Goal: Communication & Community: Answer question/provide support

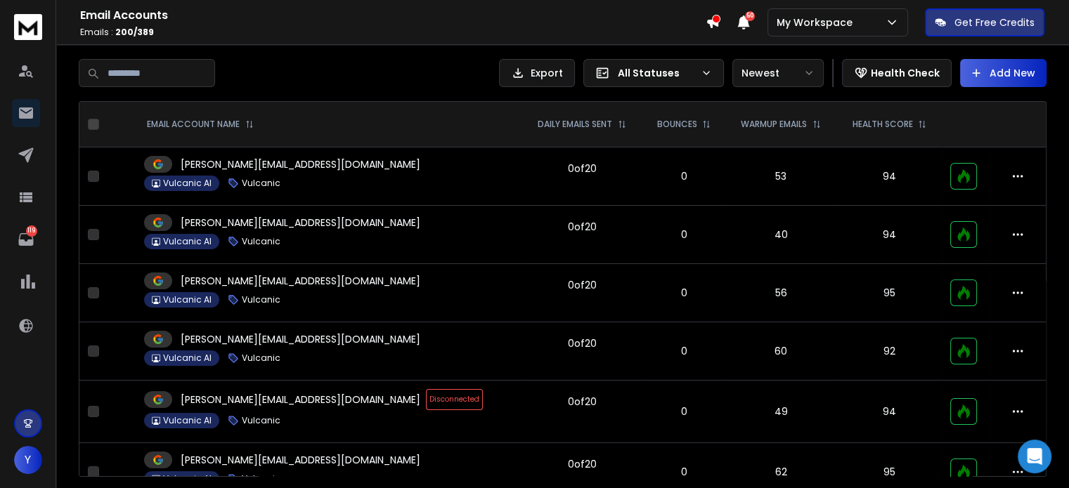
click at [372, 53] on div "Export All Statuses Newest Health Check Add New EMAIL ACCOUNT NAME DAILY EMAILS…" at bounding box center [562, 268] width 1013 height 446
click at [439, 58] on div "Export All Statuses Newest Health Check Add New EMAIL ACCOUNT NAME DAILY EMAILS…" at bounding box center [562, 268] width 1013 height 446
click at [351, 65] on div at bounding box center [285, 73] width 412 height 28
click at [347, 65] on div at bounding box center [285, 73] width 412 height 28
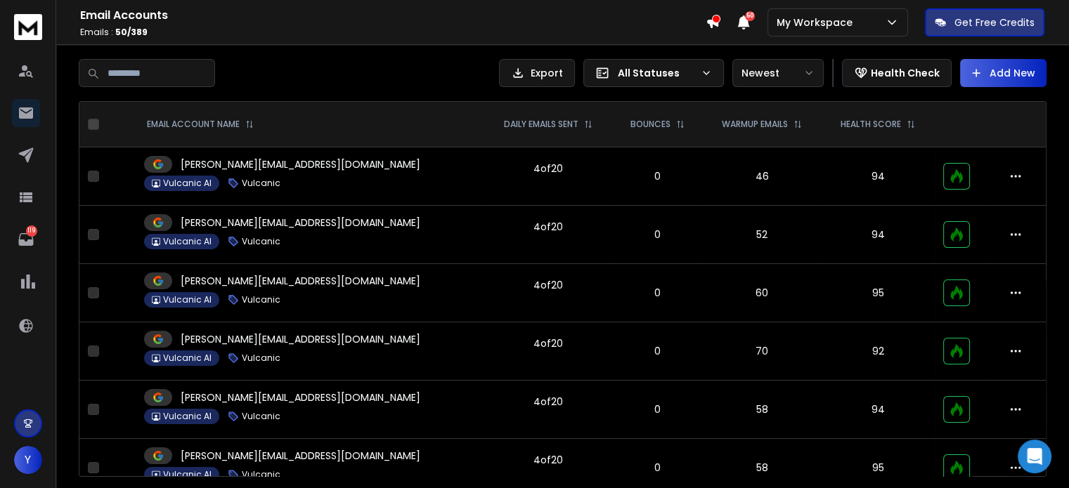
click at [382, 77] on div at bounding box center [285, 73] width 412 height 28
click at [37, 224] on div "119" at bounding box center [28, 201] width 32 height 289
click at [32, 235] on p "119" at bounding box center [31, 231] width 11 height 11
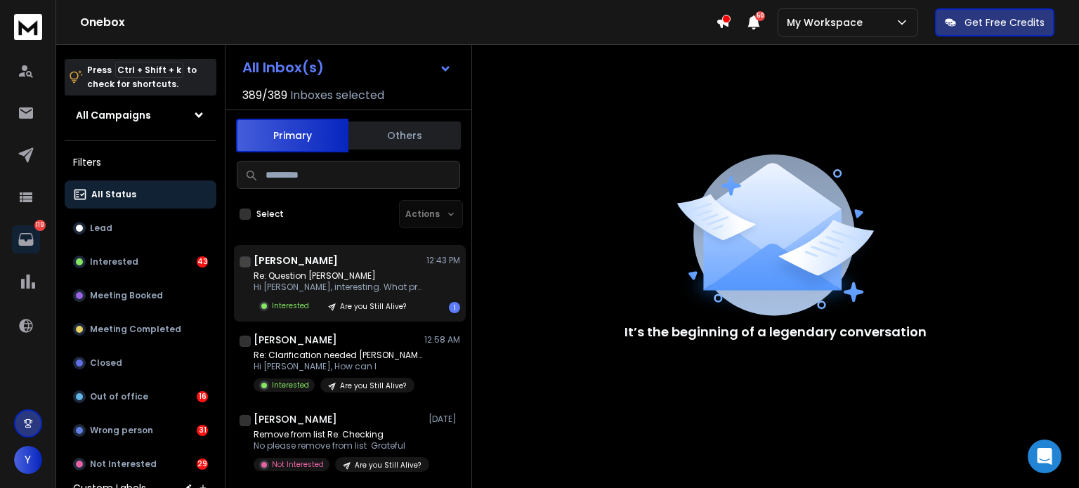
click at [396, 273] on p "Re: Question Michaela" at bounding box center [338, 276] width 169 height 11
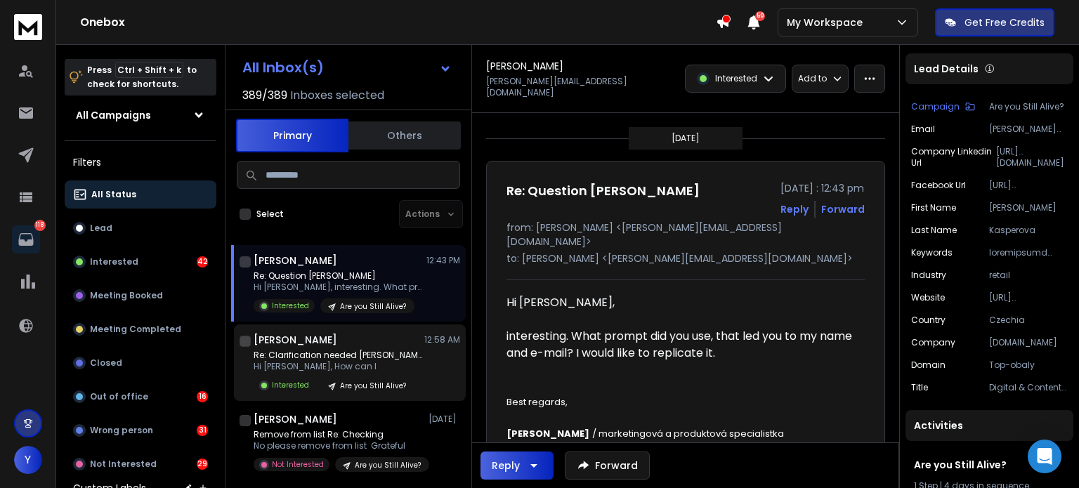
click at [364, 370] on p "Hi Brian, How can I" at bounding box center [338, 366] width 169 height 11
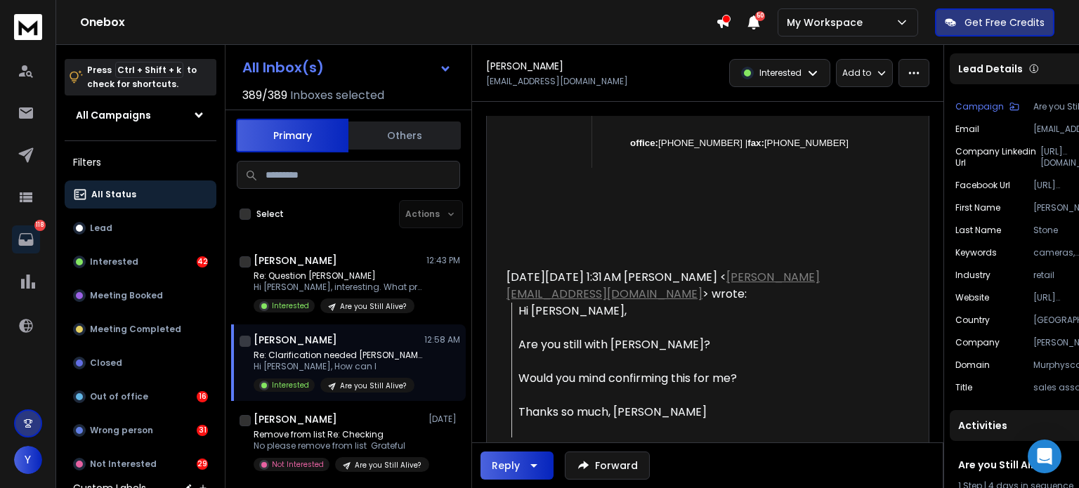
click at [557, 35] on div "Onebox 50 My Workspace Get Free Credits" at bounding box center [539, 22] width 1079 height 45
click at [615, 226] on div "Kim Stone 1440 Bardstown Road, Louisville, KY 40204 www.kims@murphyscamera.com …" at bounding box center [702, 75] width 391 height 320
